Goal: Information Seeking & Learning: Check status

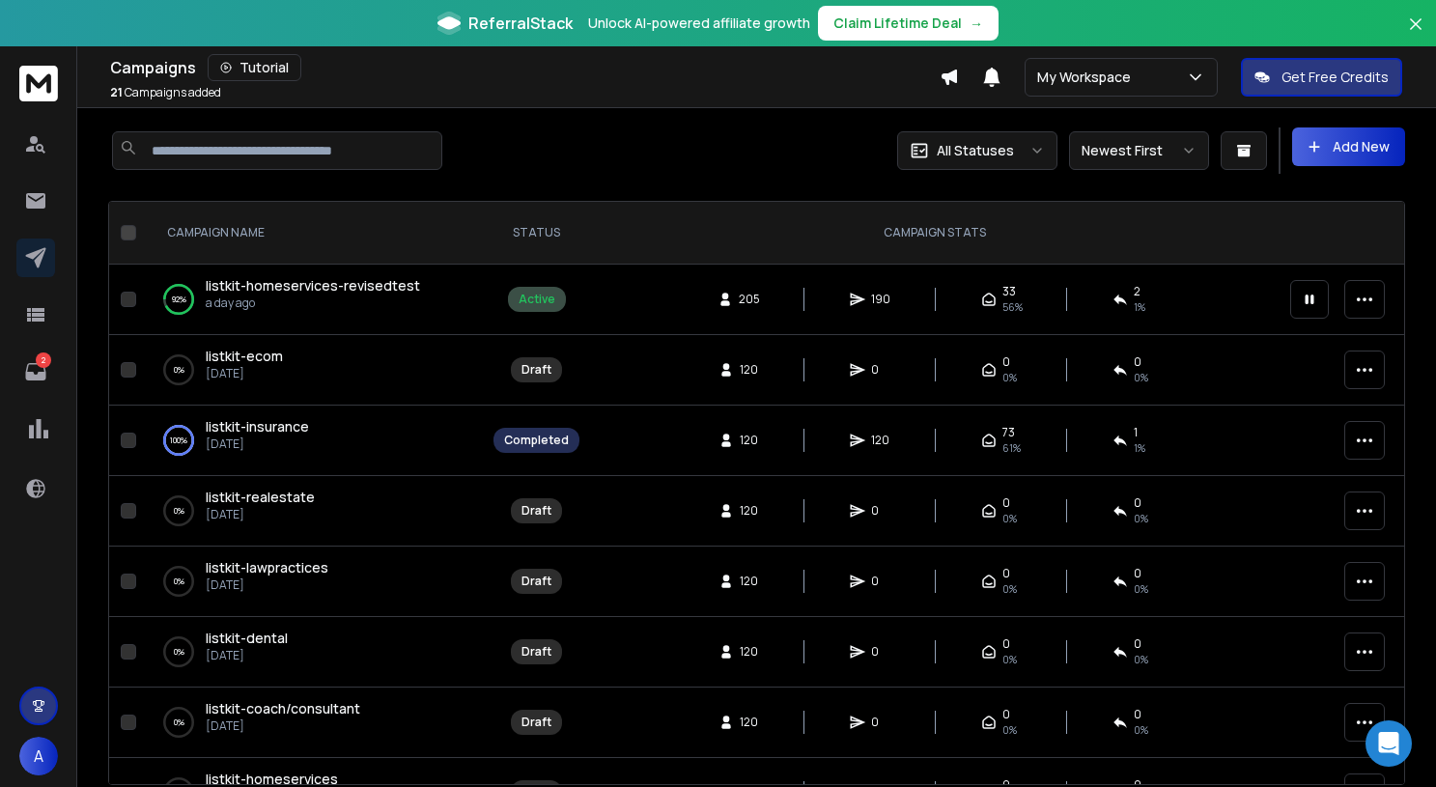
click at [317, 293] on span "listkit-homeservices-revisedtest" at bounding box center [313, 285] width 214 height 18
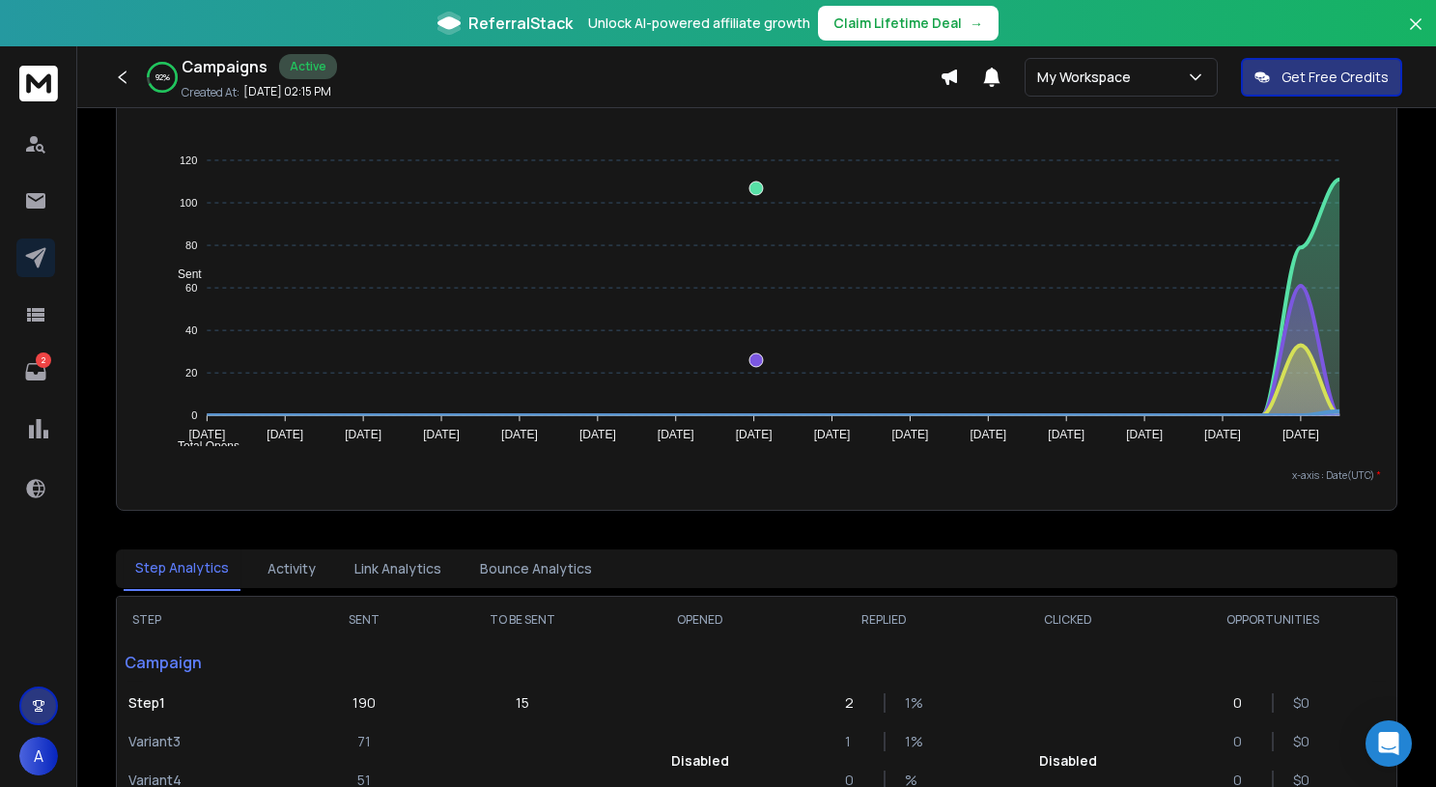
scroll to position [543, 0]
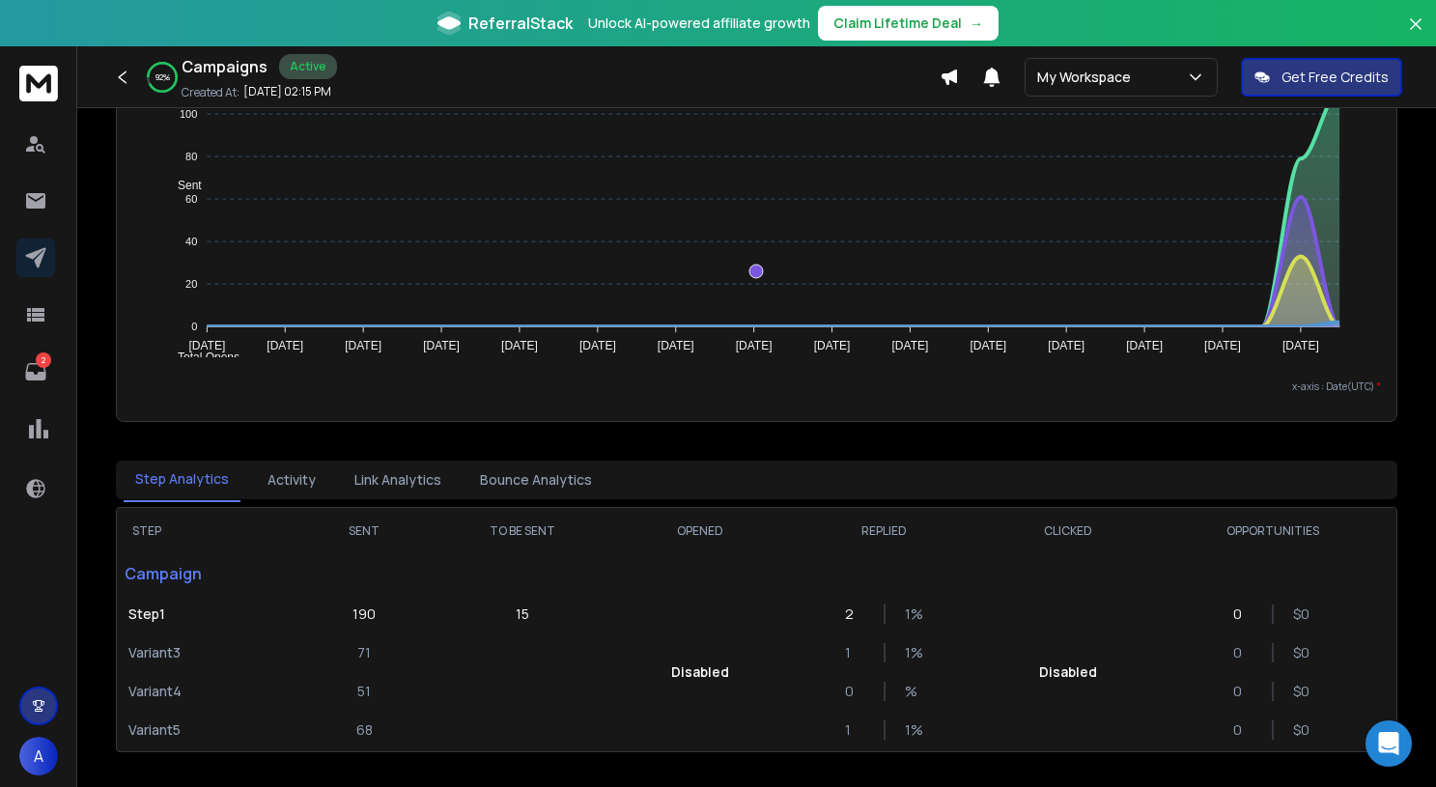
click at [555, 430] on div "Leads Contacted 190 Open Rate Disabled Know More Click Rate Disabled Know More …" at bounding box center [757, 265] width 1282 height 989
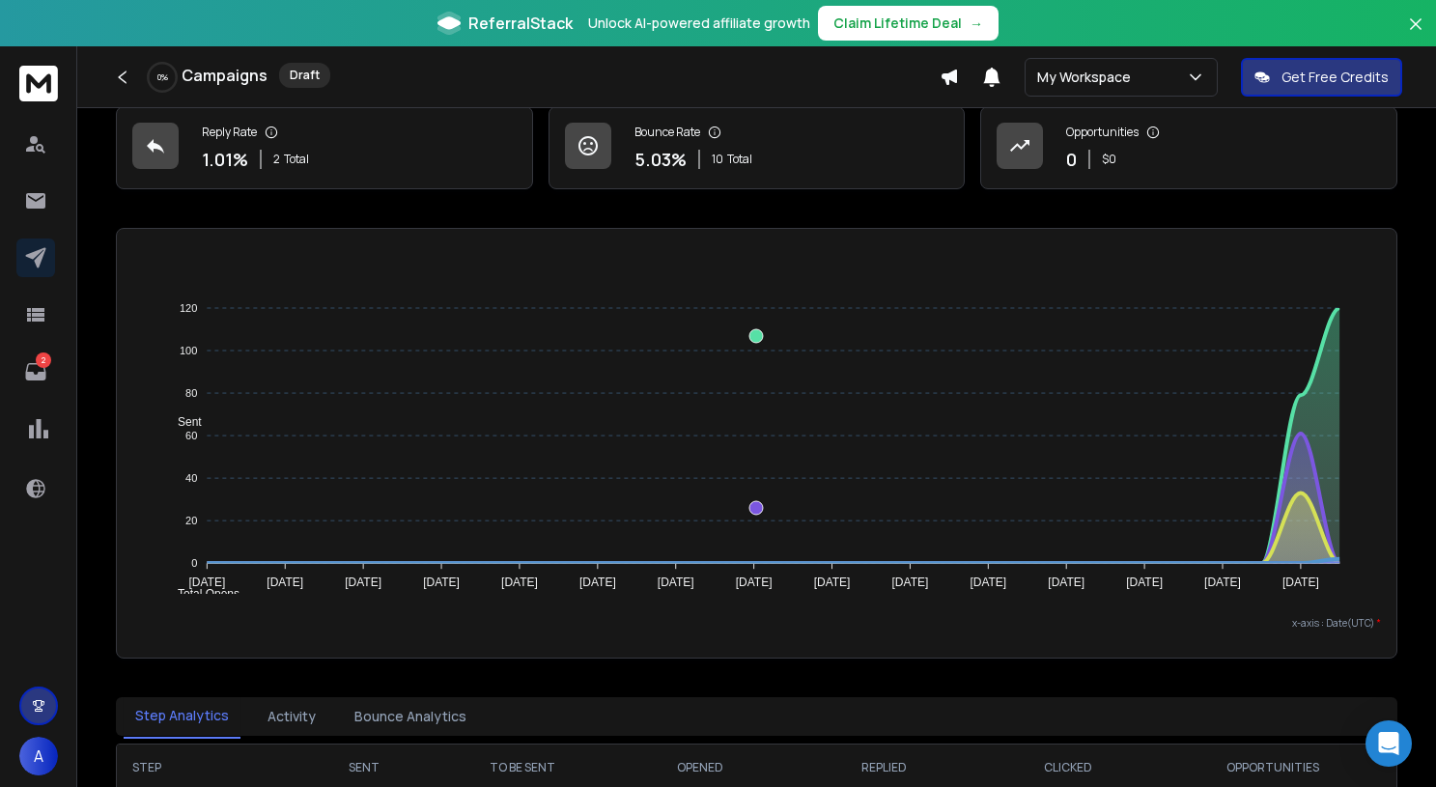
scroll to position [508, 0]
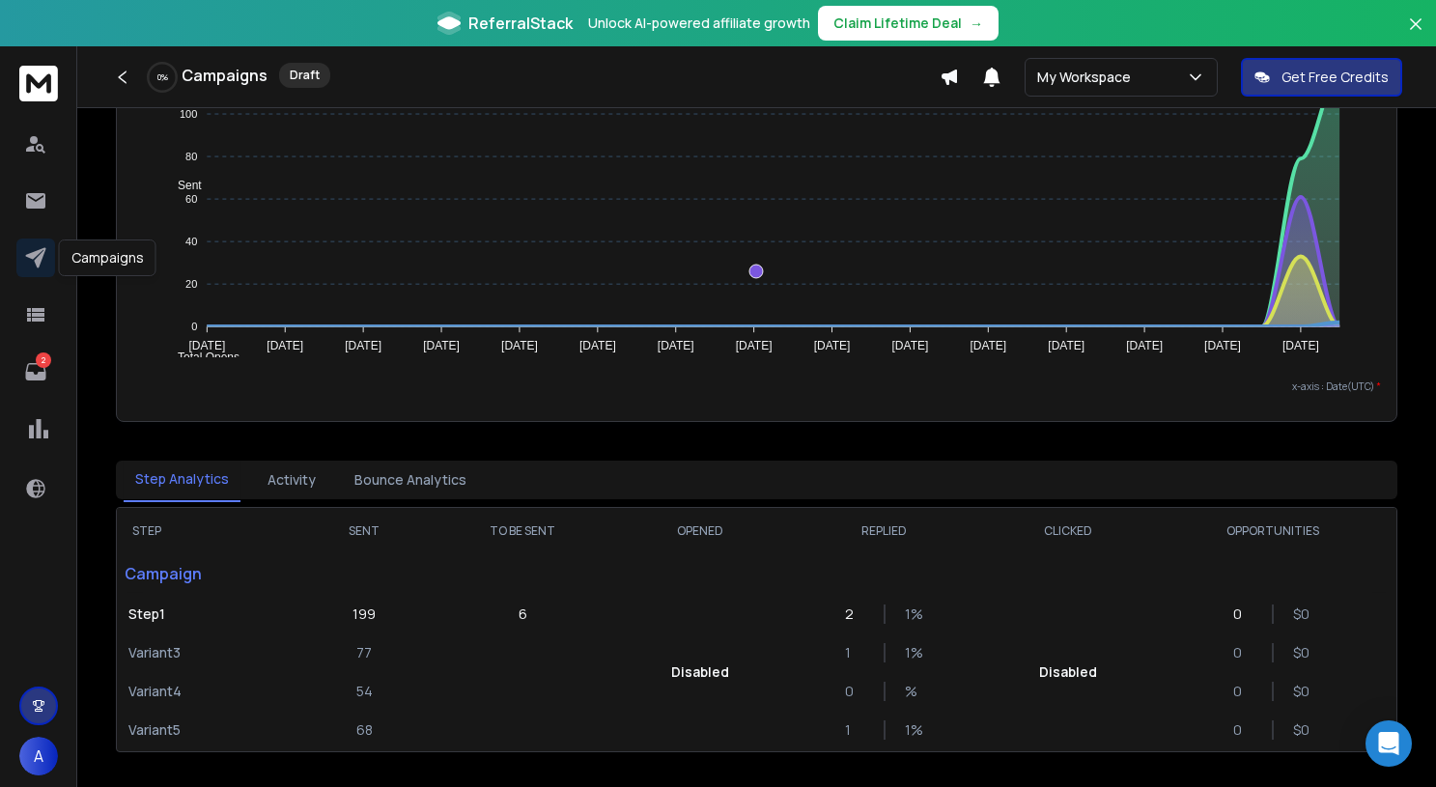
click at [37, 268] on icon at bounding box center [35, 257] width 23 height 23
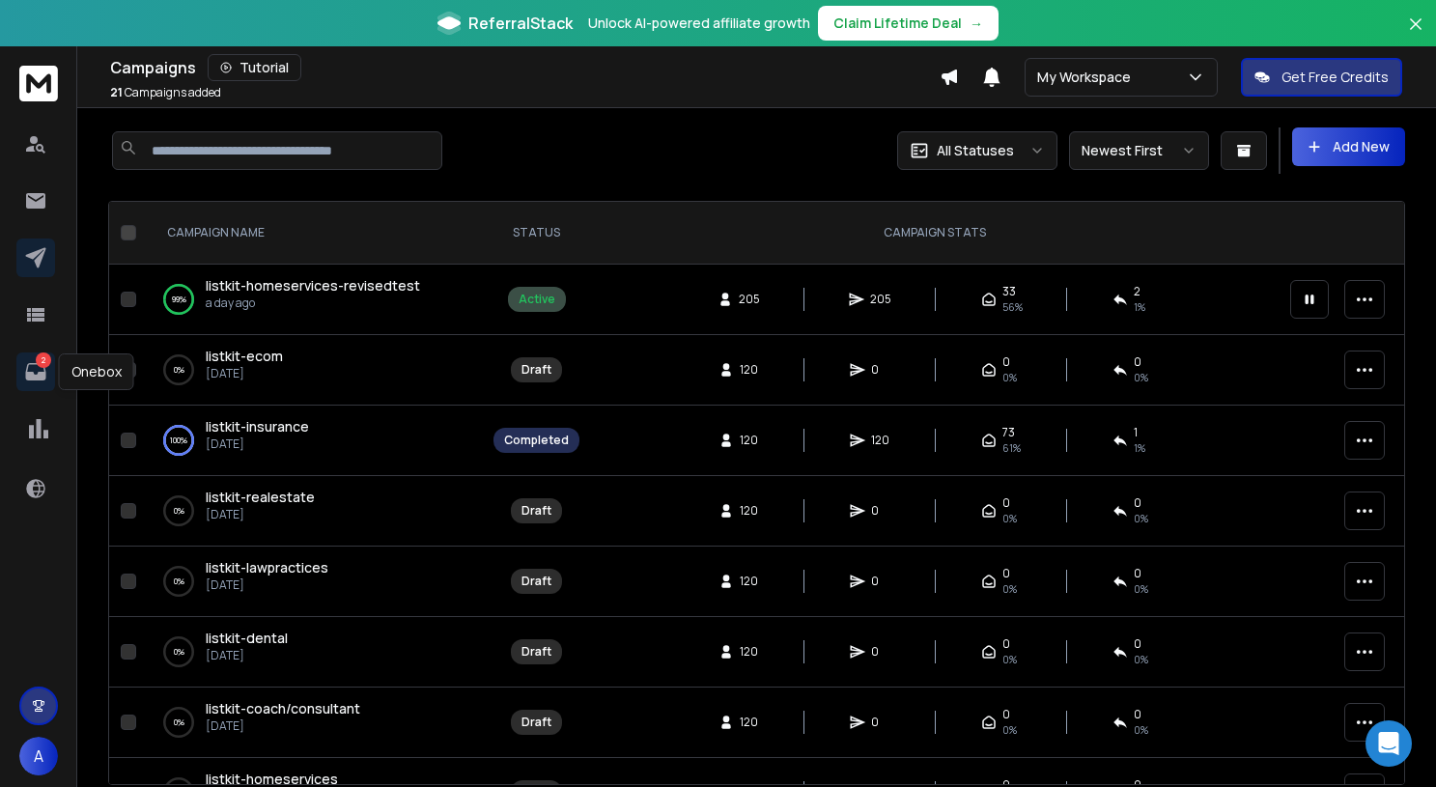
click at [30, 363] on icon at bounding box center [35, 371] width 20 height 17
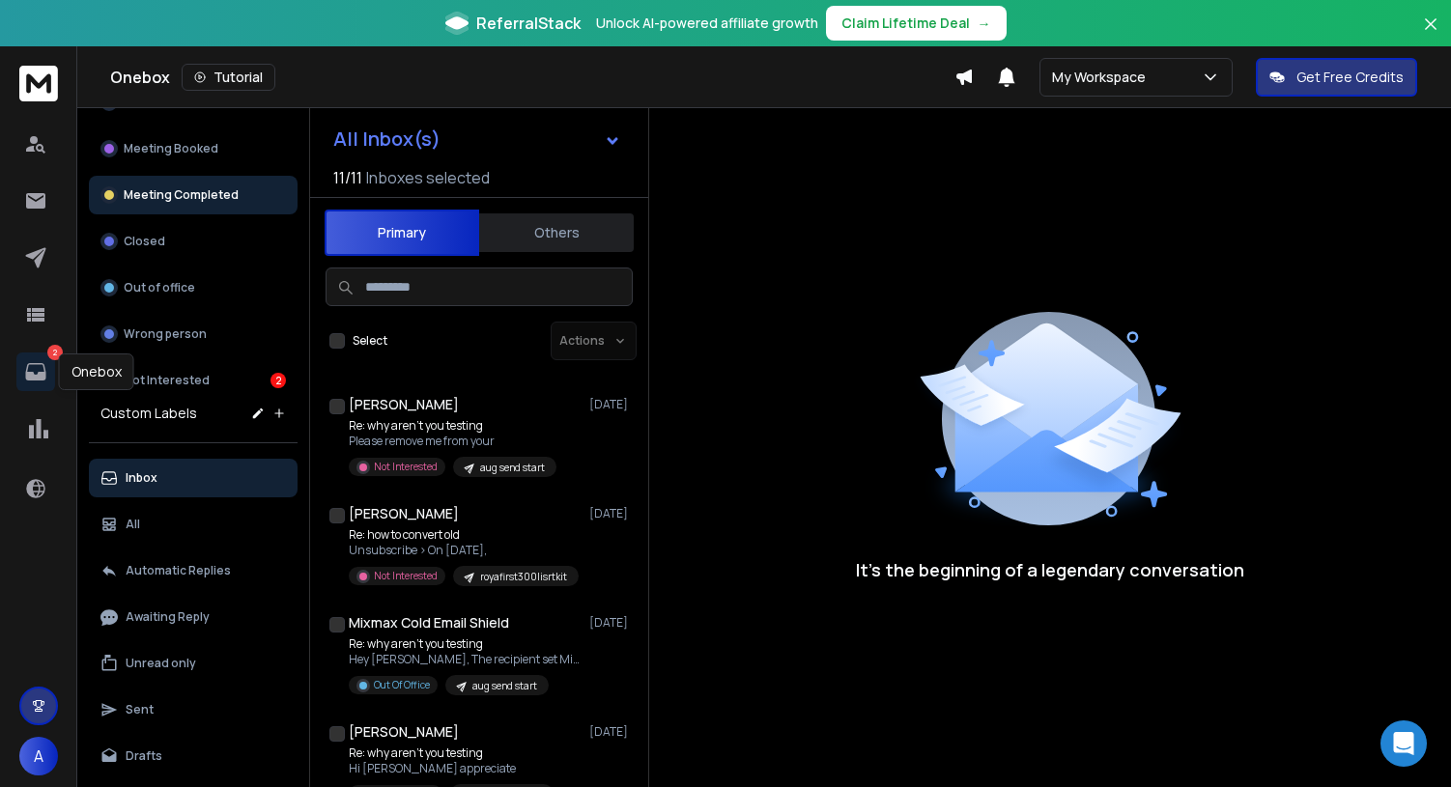
scroll to position [356, 0]
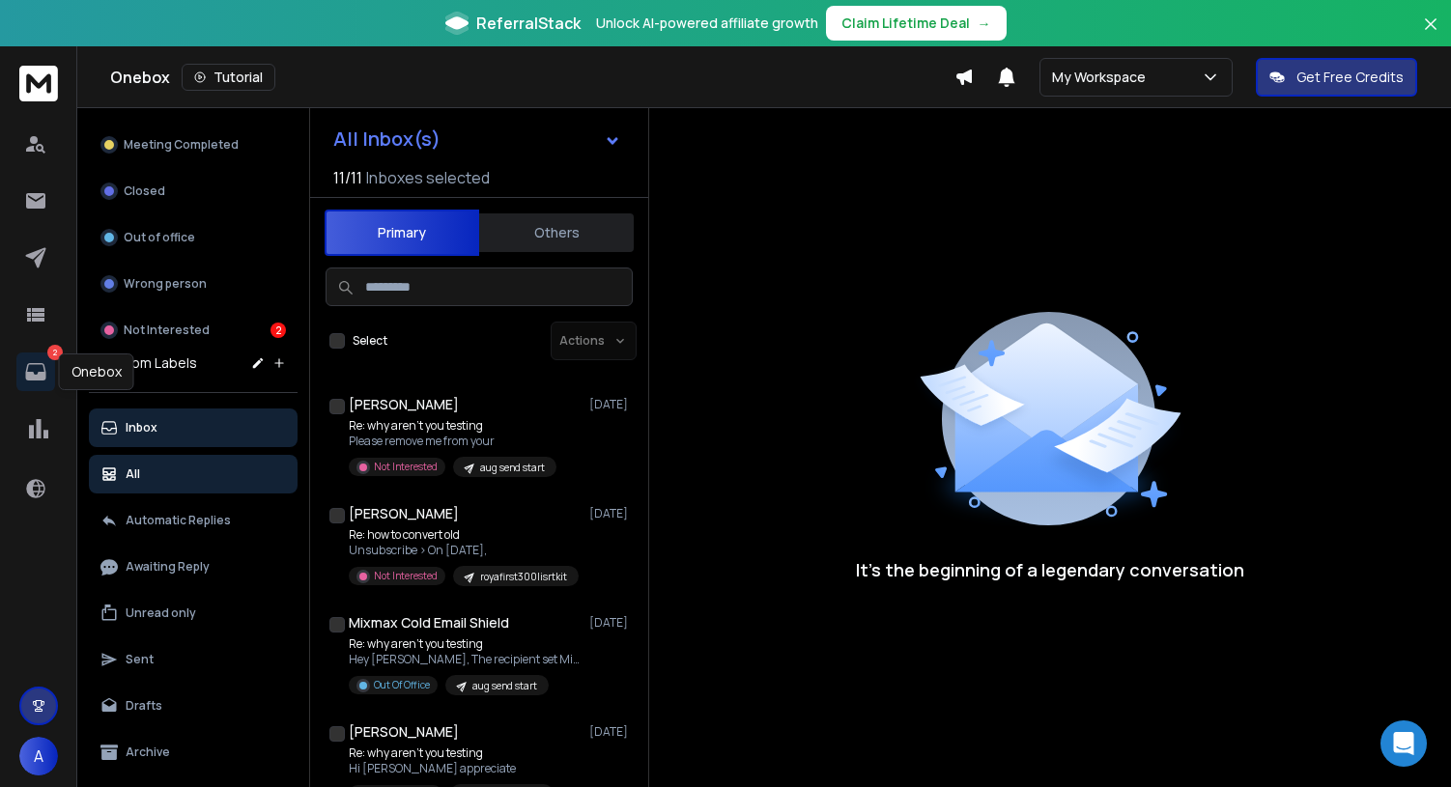
click at [192, 467] on button "All" at bounding box center [193, 474] width 209 height 39
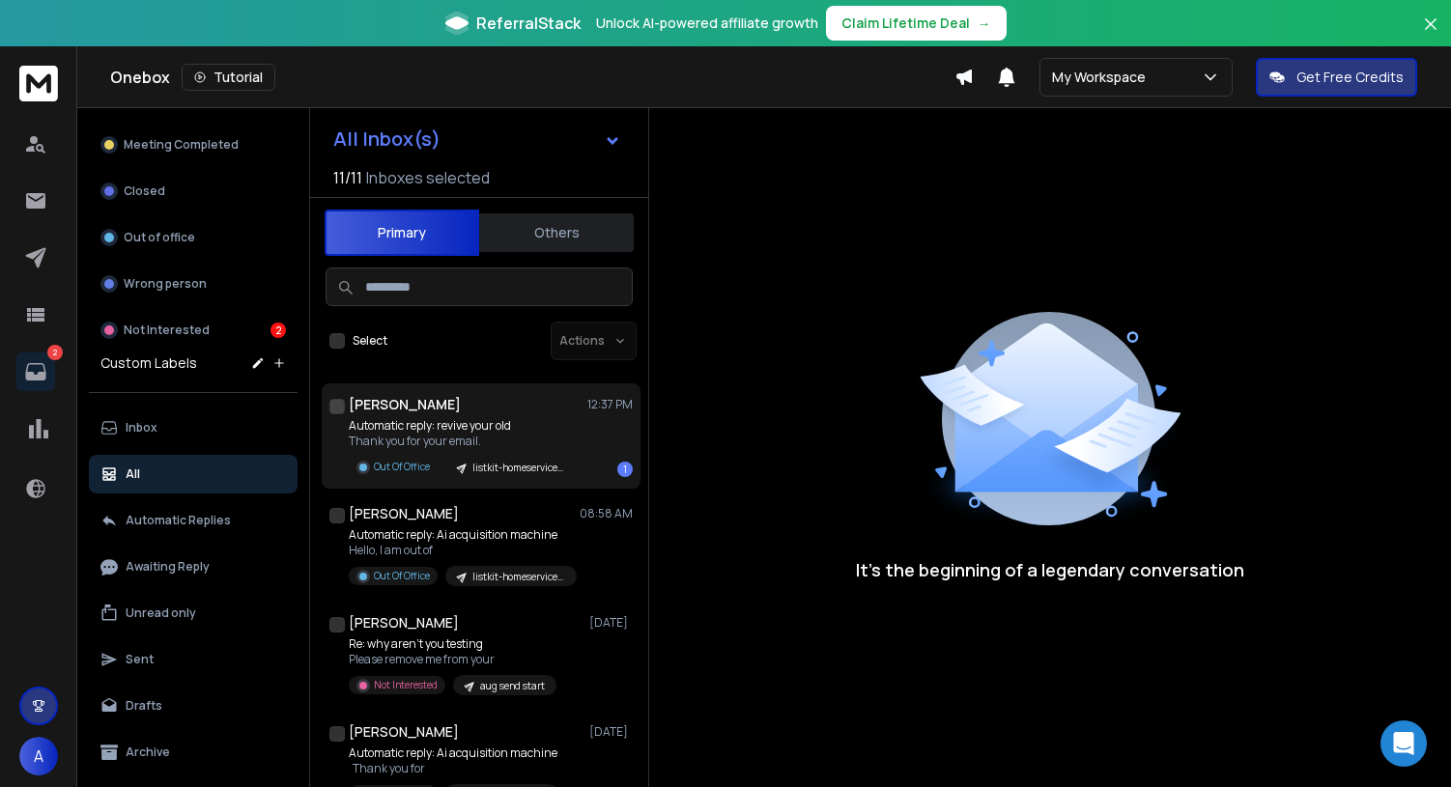
click at [537, 426] on p "Automatic reply: revive your old" at bounding box center [463, 425] width 228 height 15
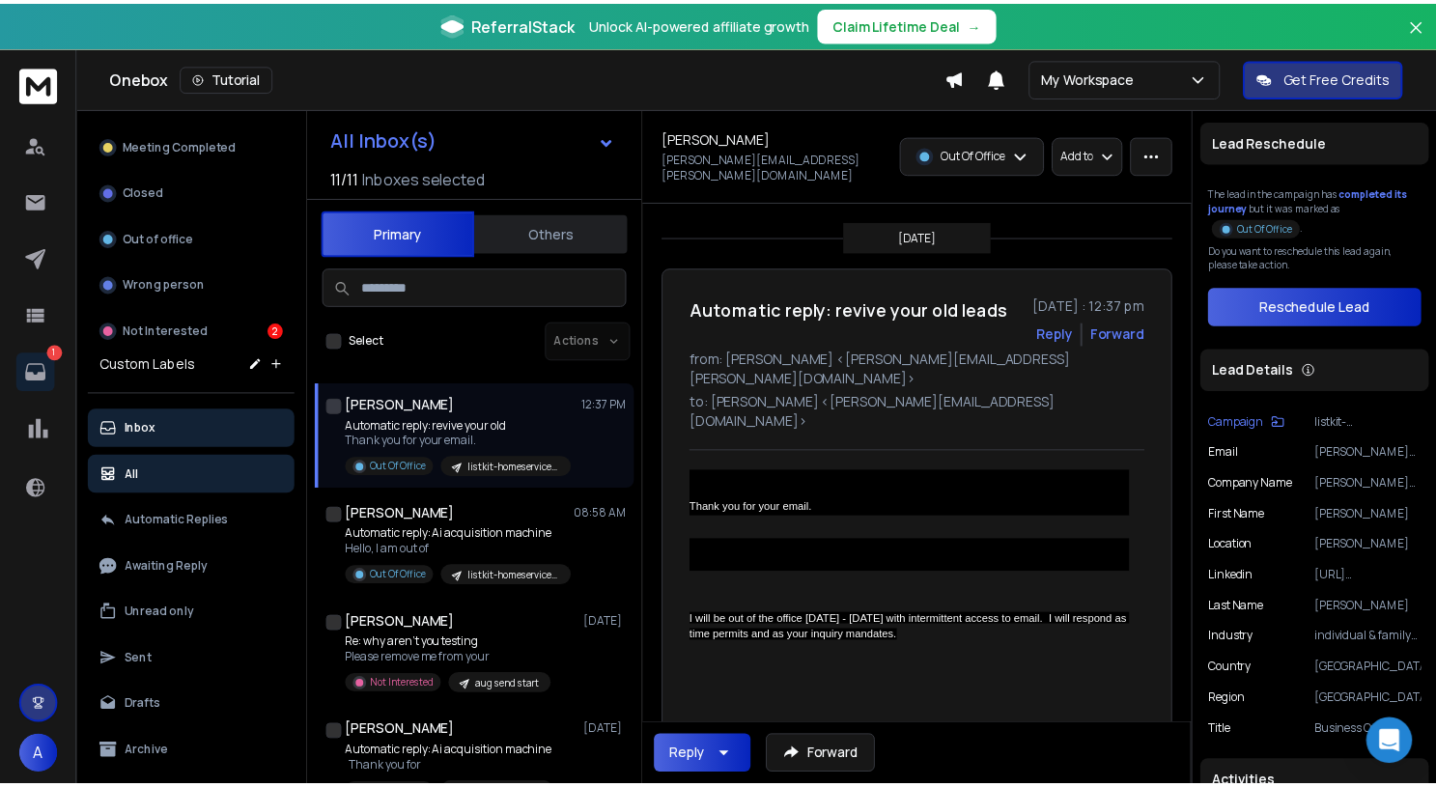
scroll to position [0, 0]
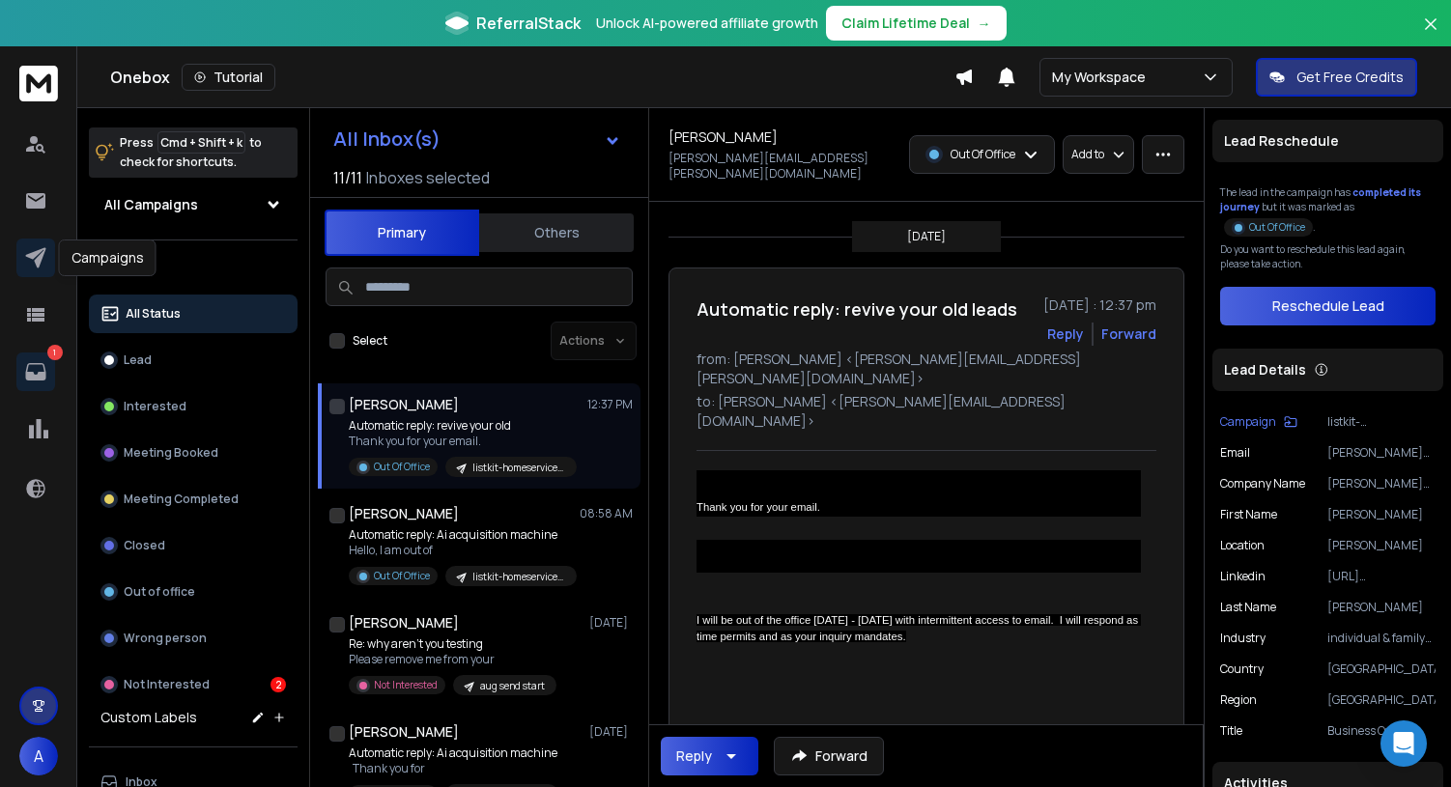
click at [38, 264] on icon at bounding box center [35, 258] width 20 height 20
